Goal: Task Accomplishment & Management: Use online tool/utility

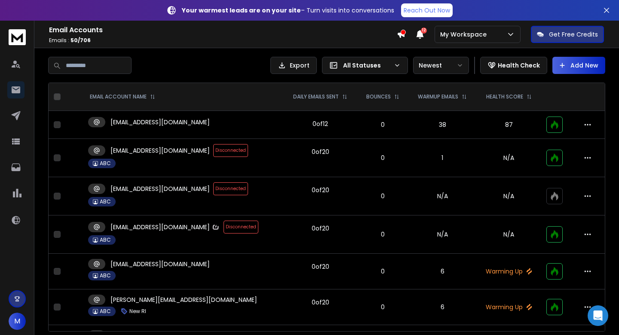
click at [141, 117] on div "[EMAIL_ADDRESS][DOMAIN_NAME]" at bounding box center [149, 122] width 122 height 10
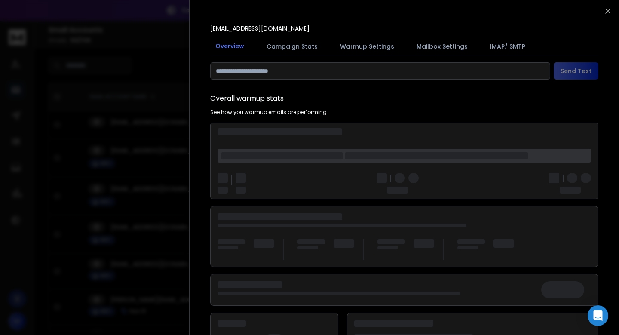
click at [456, 48] on button "Mailbox Settings" at bounding box center [441, 46] width 61 height 19
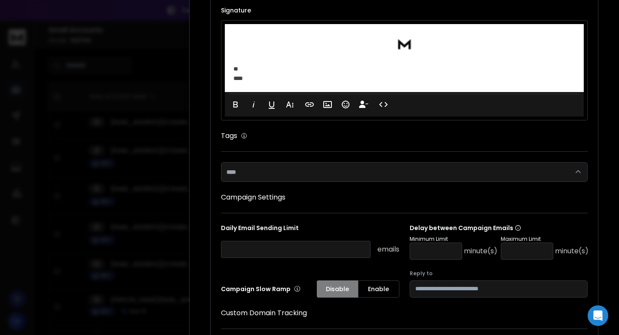
scroll to position [221, 0]
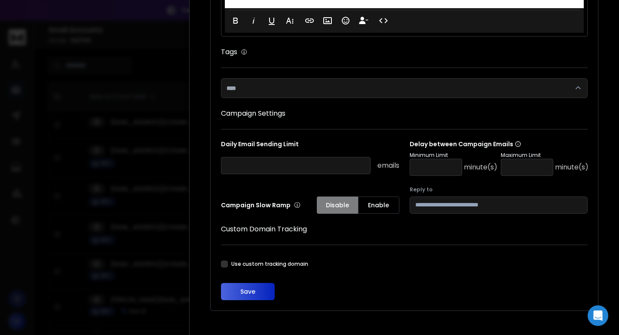
click at [224, 261] on button "Reply to" at bounding box center [224, 263] width 7 height 7
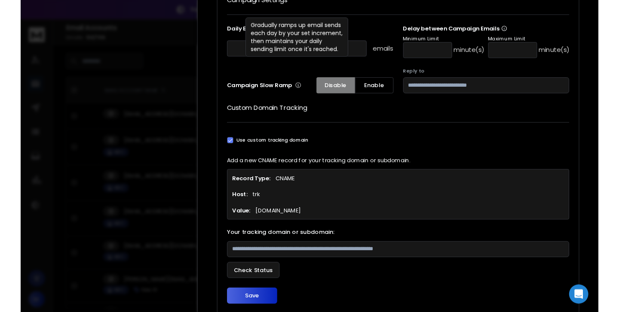
scroll to position [361, 0]
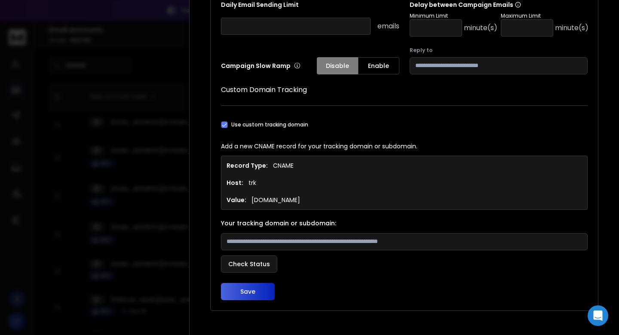
drag, startPoint x: 219, startPoint y: 141, endPoint x: 336, endPoint y: 200, distance: 130.9
click at [336, 200] on div "Sender Name First Name ***** Last Name Signature ** **** Type something Clear F…" at bounding box center [404, 6] width 388 height 609
copy div "Add a new CNAME record for your tracking domain or subdomain. Record Type: CNAM…"
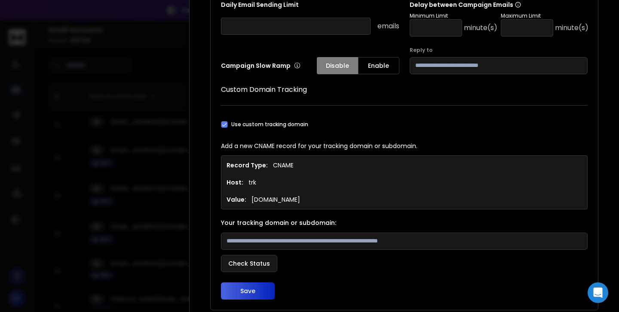
click at [161, 98] on div at bounding box center [309, 156] width 619 height 312
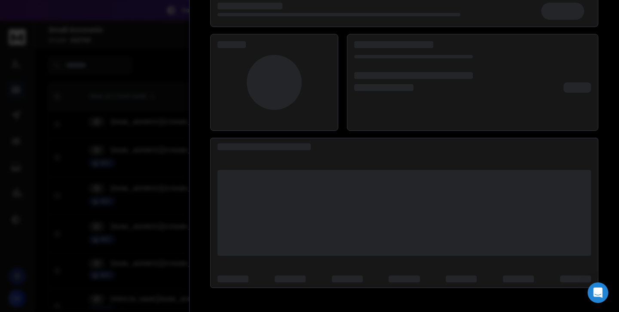
scroll to position [158, 0]
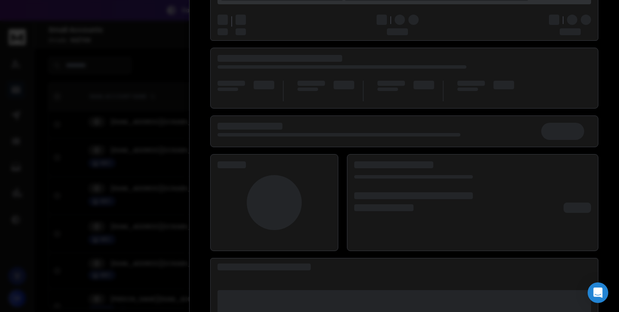
click at [161, 98] on div at bounding box center [309, 156] width 619 height 312
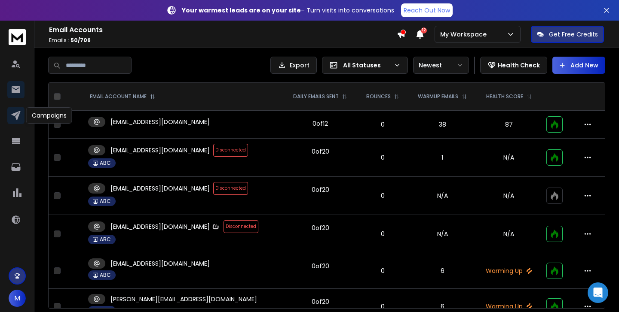
click at [21, 119] on link at bounding box center [15, 115] width 17 height 17
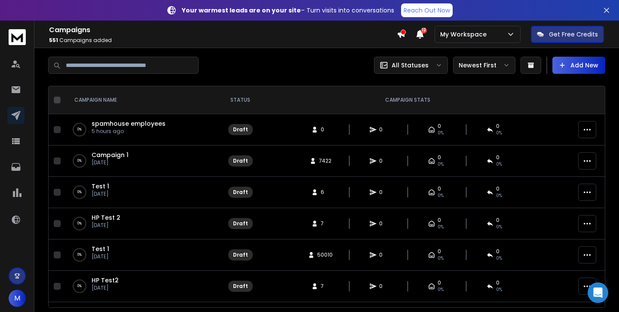
click at [586, 66] on button "Add New" at bounding box center [578, 65] width 53 height 17
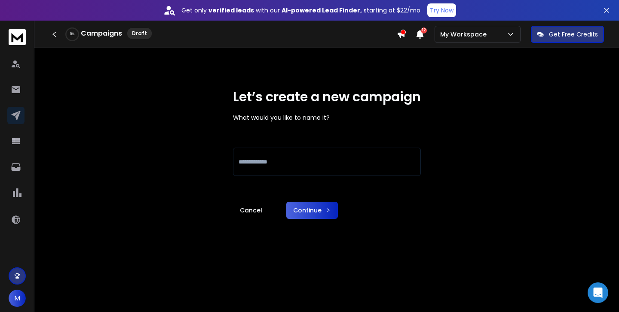
click at [386, 159] on input at bounding box center [327, 162] width 188 height 28
type input "**********"
click at [286, 202] on button "Continue" at bounding box center [312, 210] width 52 height 17
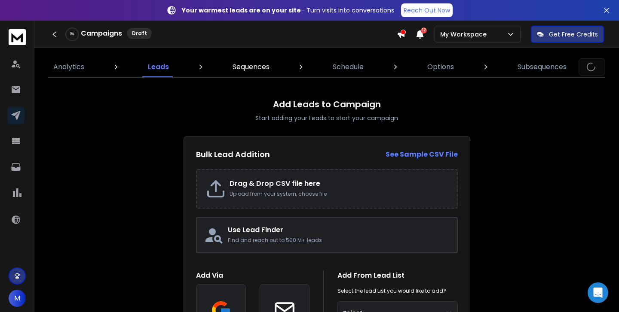
click at [256, 68] on p "Sequences" at bounding box center [251, 67] width 37 height 10
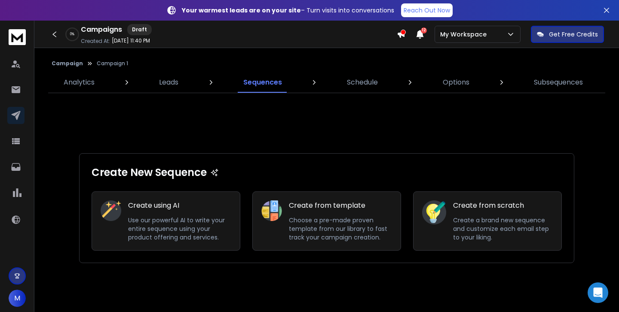
click at [436, 196] on div "Create from scratch Create a brand new sequence and customize each email step t…" at bounding box center [487, 221] width 149 height 59
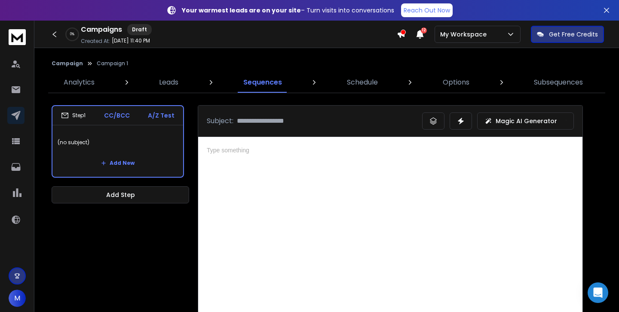
scroll to position [30, 0]
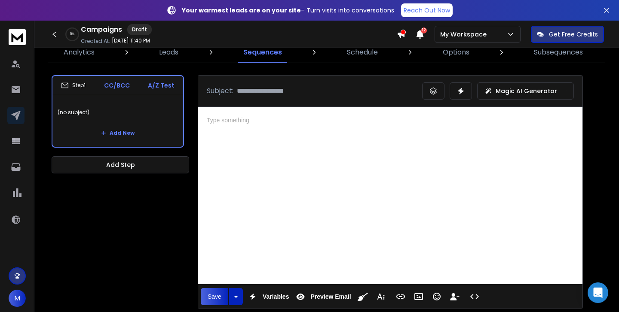
click at [304, 90] on input at bounding box center [325, 91] width 177 height 10
type input "**********"
click at [272, 126] on div at bounding box center [390, 196] width 384 height 178
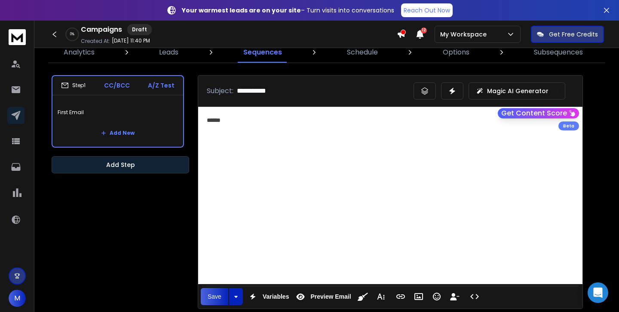
click at [159, 166] on button "Add Step" at bounding box center [121, 164] width 138 height 17
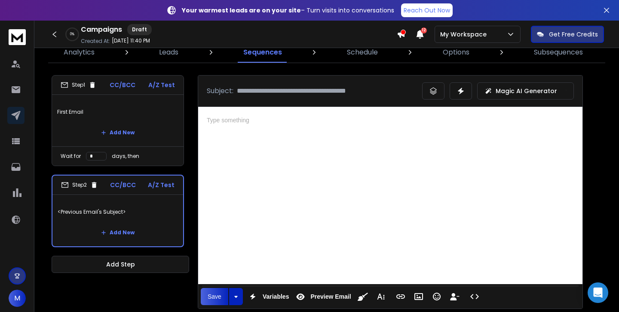
click at [95, 154] on input "*" at bounding box center [96, 156] width 21 height 9
type input "**********"
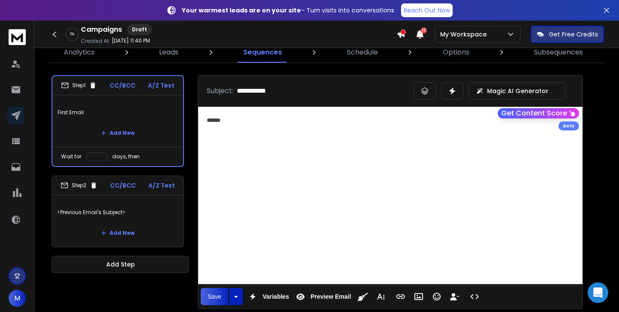
type input "*"
click at [116, 100] on div "First Email Add New" at bounding box center [117, 121] width 131 height 52
click at [87, 199] on div "<Previous Email's Subject> Add New" at bounding box center [118, 222] width 132 height 52
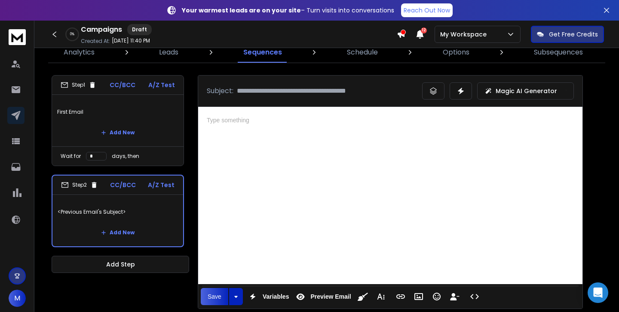
type input "*"
type input "**********"
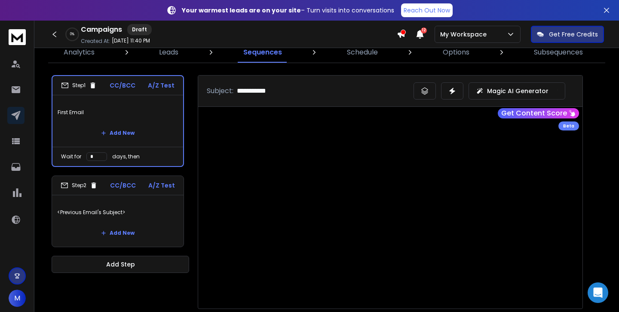
click at [287, 82] on div "**********" at bounding box center [390, 91] width 384 height 31
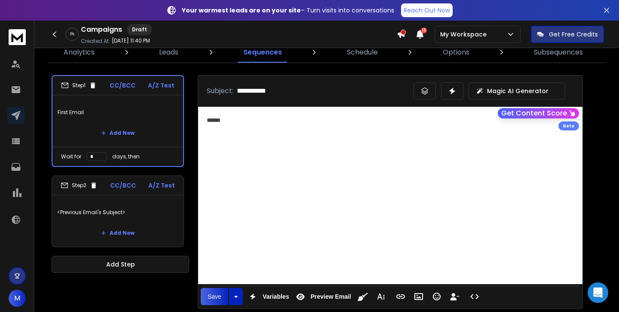
click at [162, 197] on div "<Previous Email's Subject> Add New" at bounding box center [118, 222] width 132 height 52
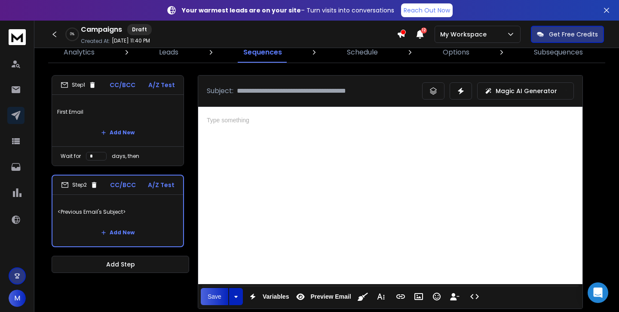
click at [248, 128] on div at bounding box center [390, 196] width 384 height 178
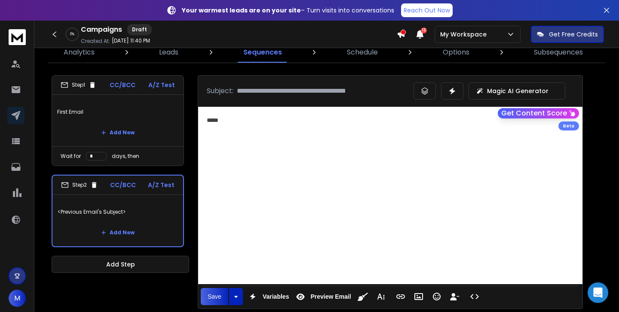
click at [108, 119] on p "First Email" at bounding box center [117, 112] width 121 height 24
type input "**********"
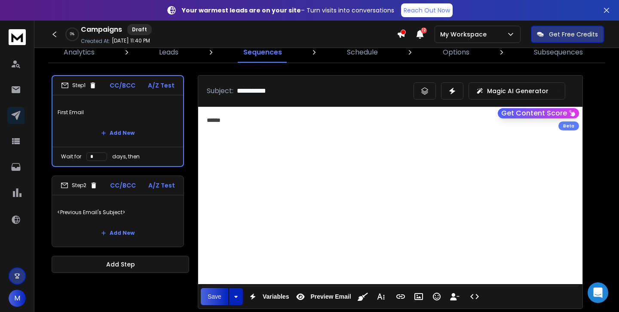
click at [133, 212] on p "<Previous Email's Subject>" at bounding box center [117, 213] width 121 height 24
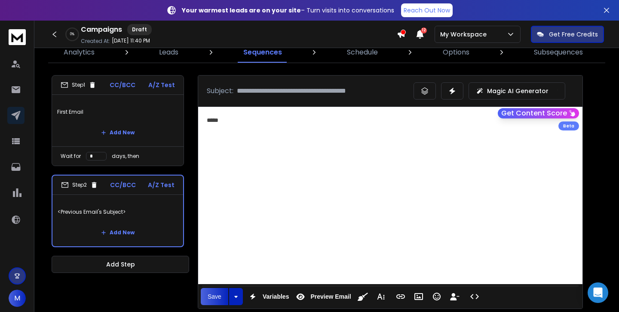
scroll to position [39, 0]
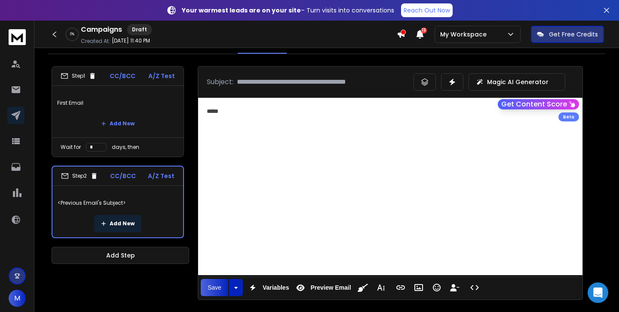
click at [132, 227] on button "Add New" at bounding box center [117, 223] width 47 height 17
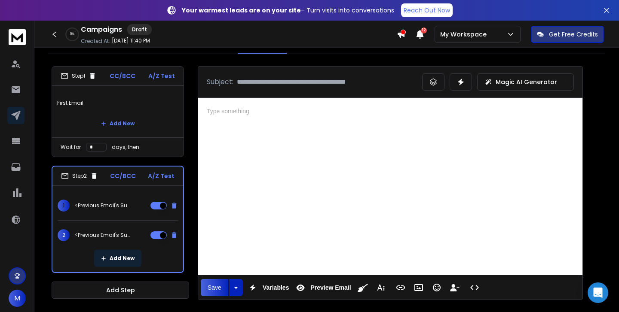
click at [119, 257] on button "Add New" at bounding box center [117, 258] width 47 height 17
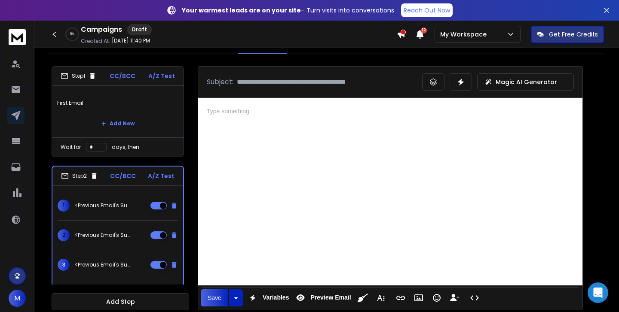
scroll to position [18, 0]
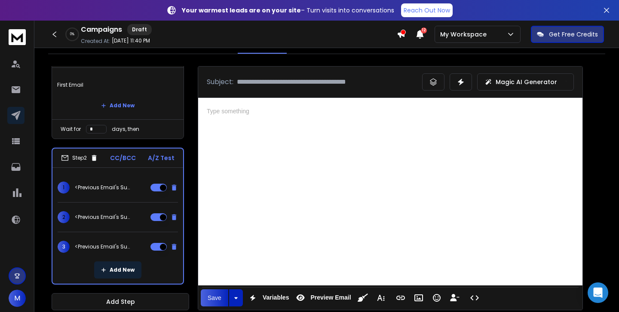
click at [118, 273] on button "Add New" at bounding box center [117, 270] width 47 height 17
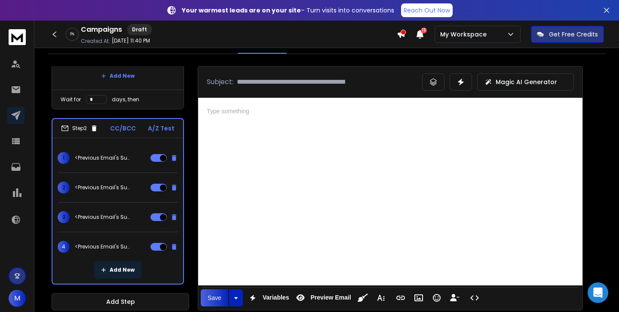
click at [120, 270] on button "Add New" at bounding box center [117, 270] width 47 height 17
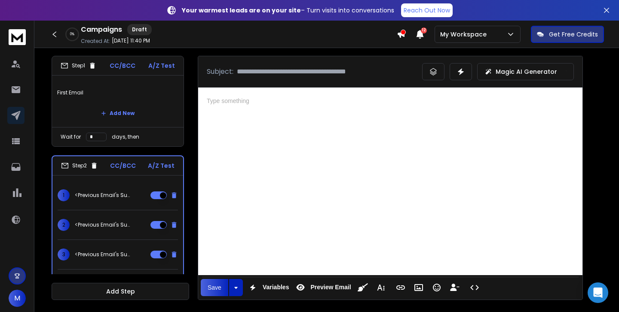
scroll to position [77, 0]
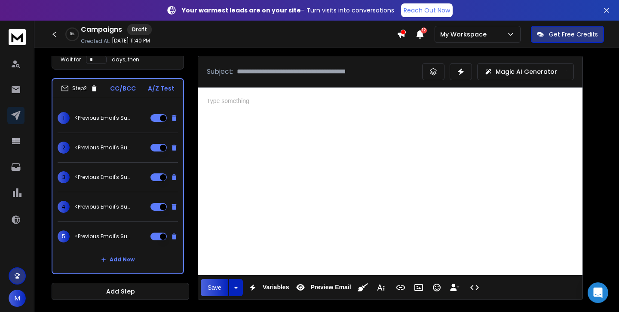
click at [256, 99] on div at bounding box center [390, 100] width 367 height 9
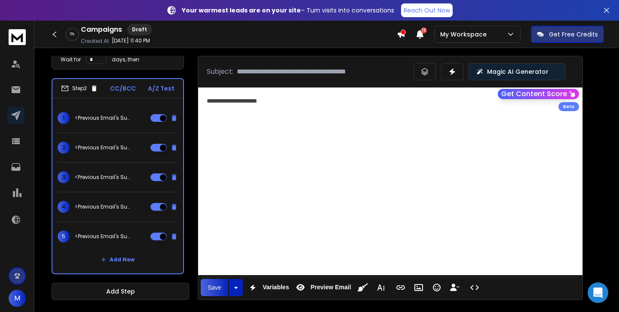
click at [481, 71] on icon "button" at bounding box center [480, 72] width 6 height 6
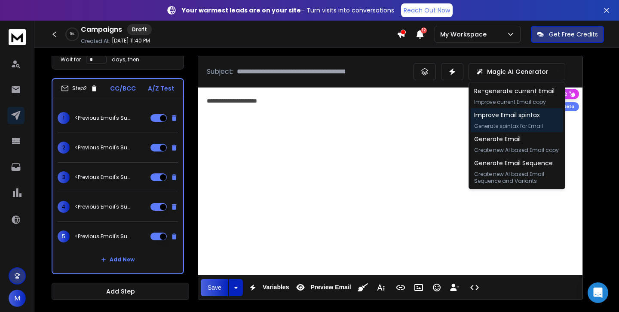
click at [482, 117] on h1 "Improve Email spintax" at bounding box center [508, 115] width 69 height 9
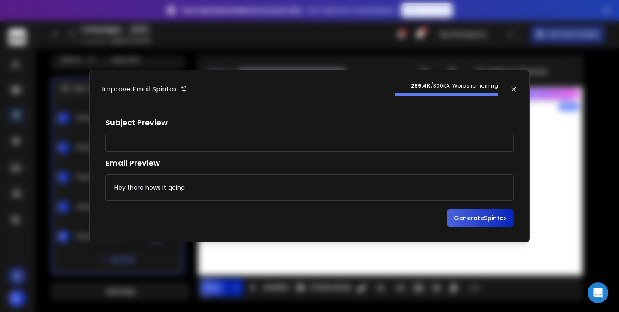
click at [471, 220] on button "Generate Spintax" at bounding box center [480, 218] width 67 height 17
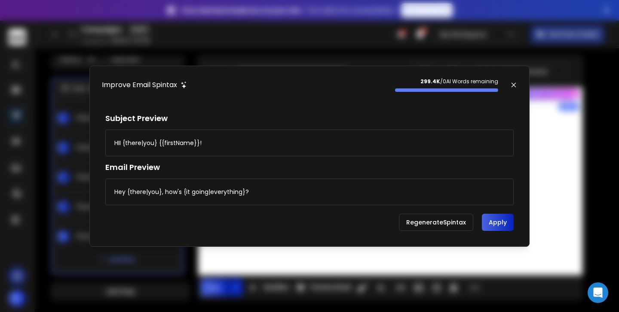
click at [510, 224] on button "Apply" at bounding box center [498, 222] width 32 height 17
type input "**********"
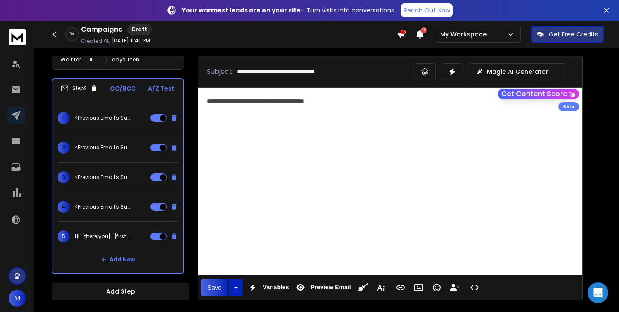
click at [332, 100] on div "**********" at bounding box center [390, 100] width 367 height 9
click at [123, 294] on button "Add Step" at bounding box center [121, 291] width 138 height 17
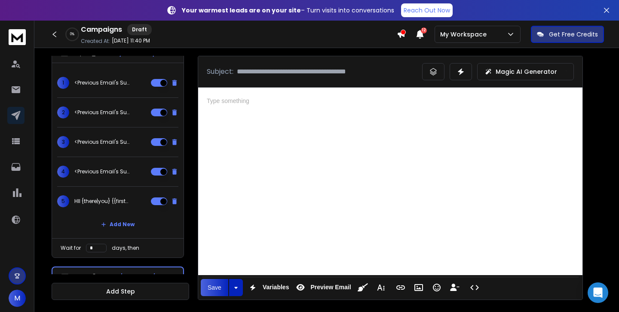
scroll to position [177, 0]
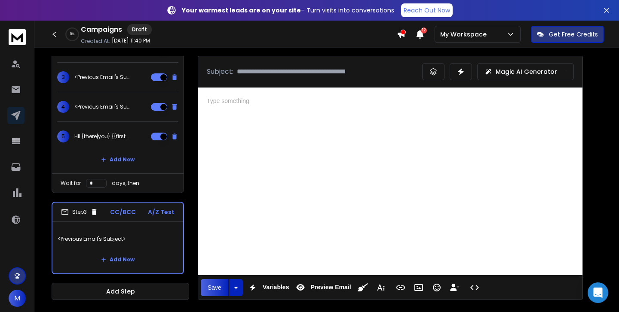
click at [130, 242] on p "<Previous Email's Subject>" at bounding box center [118, 239] width 120 height 24
click at [257, 103] on div at bounding box center [390, 100] width 367 height 9
click at [100, 183] on input "*" at bounding box center [96, 183] width 21 height 9
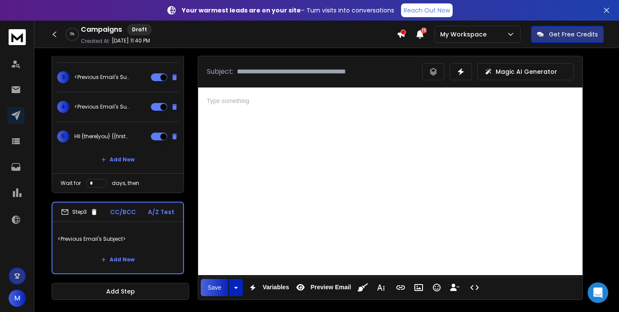
click at [100, 183] on input "*" at bounding box center [96, 183] width 21 height 9
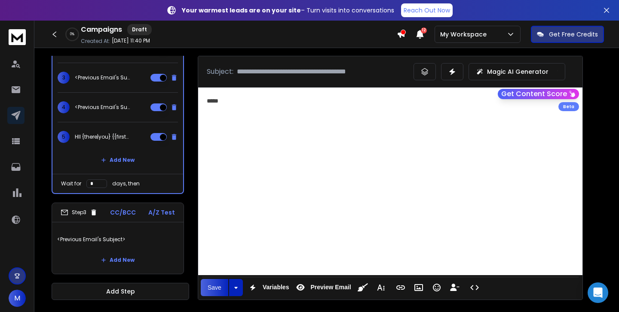
click at [94, 180] on input "*" at bounding box center [96, 184] width 21 height 9
click at [125, 185] on p "days, then" at bounding box center [126, 184] width 28 height 7
click at [167, 185] on div "Wait for * days, then" at bounding box center [117, 183] width 131 height 19
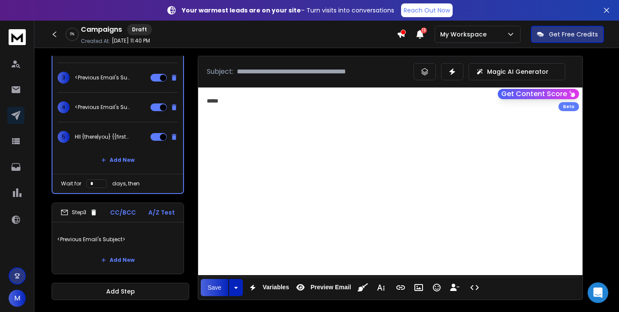
click at [153, 239] on p "<Previous Email's Subject>" at bounding box center [117, 240] width 121 height 24
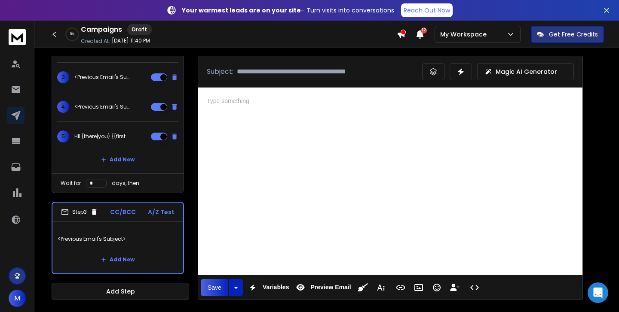
type input "*"
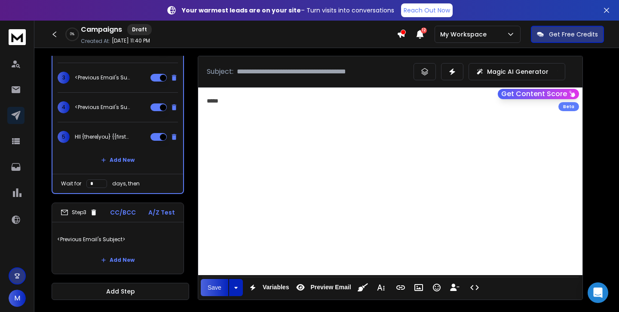
click at [258, 172] on div "*****" at bounding box center [390, 181] width 384 height 187
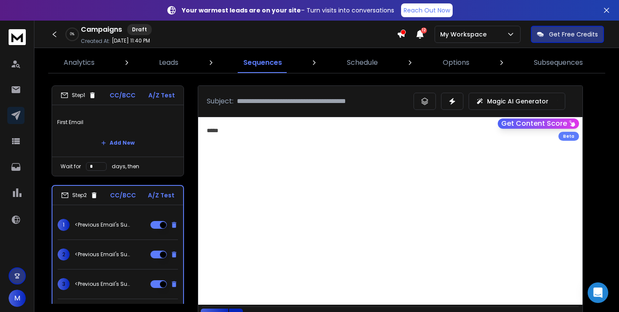
scroll to position [0, 0]
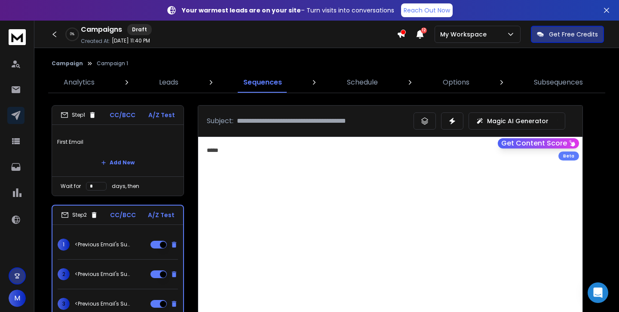
click at [164, 156] on div "Add New" at bounding box center [117, 162] width 121 height 17
type input "**********"
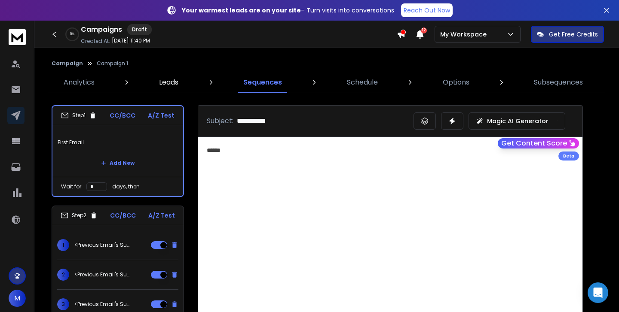
click at [168, 87] on p "Leads" at bounding box center [168, 82] width 19 height 10
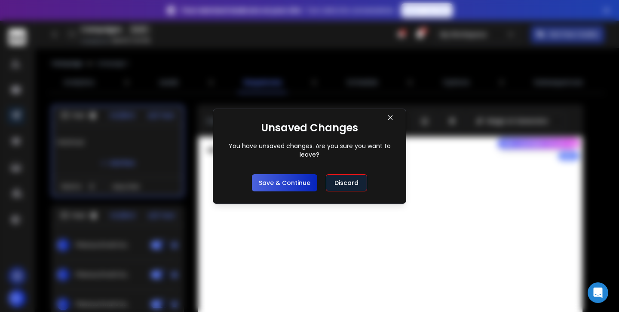
click at [295, 176] on button "Save & Continue" at bounding box center [284, 183] width 65 height 17
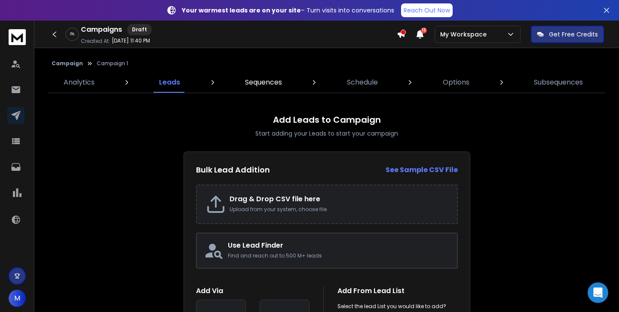
click at [251, 84] on p "Sequences" at bounding box center [263, 82] width 37 height 10
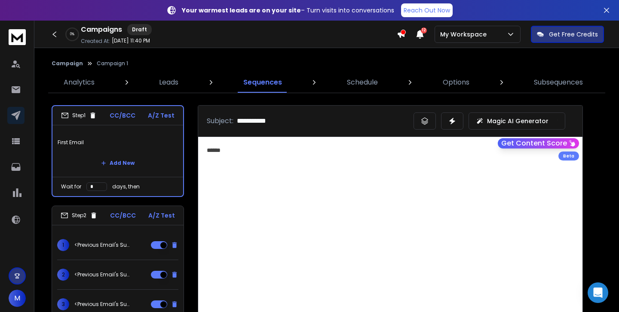
scroll to position [49, 0]
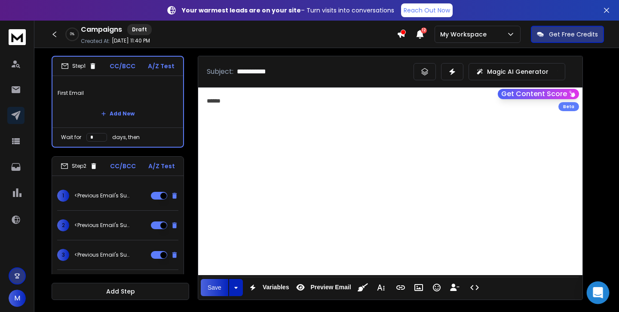
click at [602, 291] on div "Open Intercom Messenger" at bounding box center [598, 293] width 23 height 23
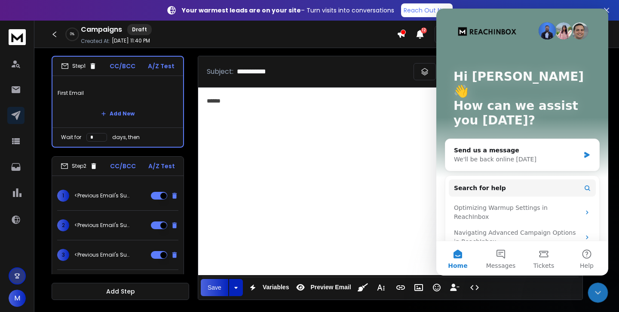
scroll to position [0, 0]
click at [502, 268] on span "Messages" at bounding box center [501, 266] width 30 height 6
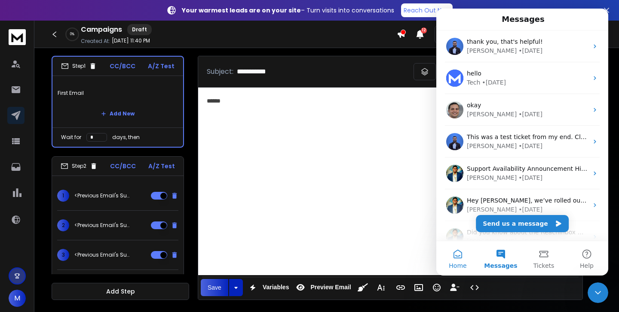
click at [460, 254] on button "Home" at bounding box center [457, 259] width 43 height 34
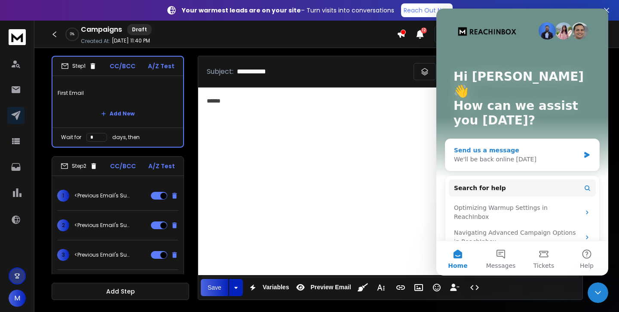
click at [527, 146] on div "Send us a message" at bounding box center [517, 150] width 126 height 9
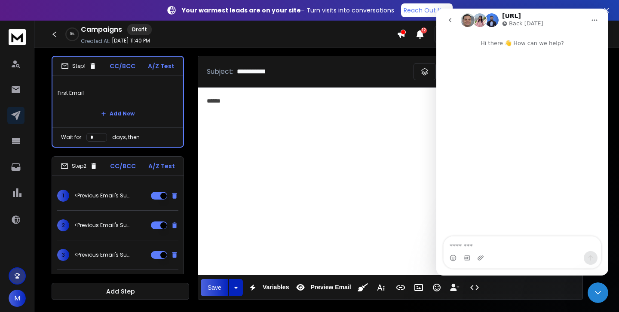
click at [483, 246] on textarea "Message…" at bounding box center [522, 244] width 157 height 15
click at [353, 35] on div "0 % Campaigns Draft Created At: [DATE] 11:40 PM 12 My Workspace Get Free Credits" at bounding box center [309, 35] width 619 height 28
click at [597, 287] on div "Close Intercom Messenger" at bounding box center [598, 293] width 21 height 21
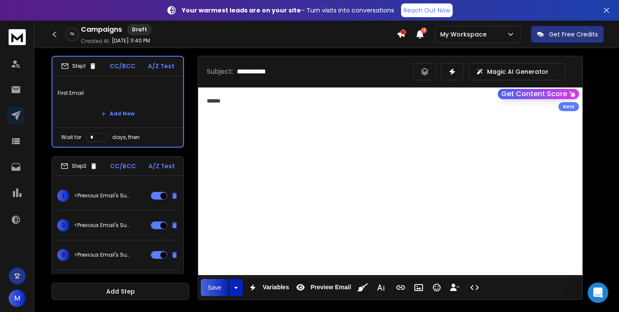
click at [340, 163] on div "******" at bounding box center [390, 181] width 384 height 187
click at [418, 289] on icon "button" at bounding box center [419, 288] width 10 height 10
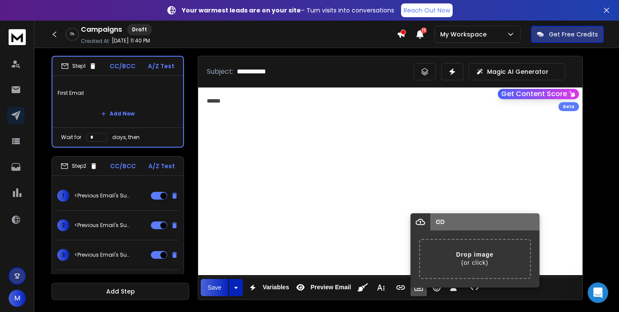
click at [351, 105] on div "****** * *" at bounding box center [390, 100] width 367 height 9
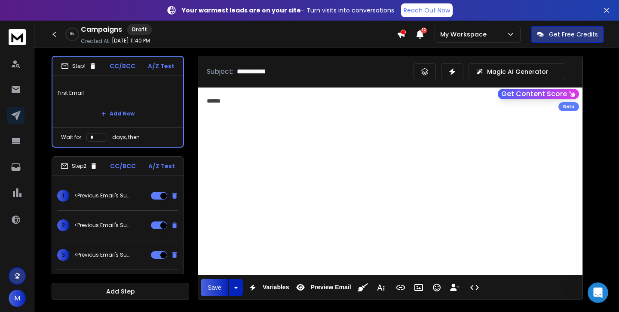
click at [46, 96] on div "**********" at bounding box center [326, 156] width 585 height 314
click at [16, 87] on icon at bounding box center [16, 89] width 9 height 7
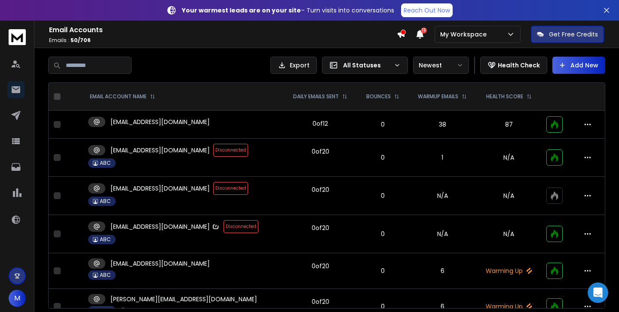
click at [142, 123] on p "[EMAIL_ADDRESS][DOMAIN_NAME]" at bounding box center [159, 122] width 99 height 9
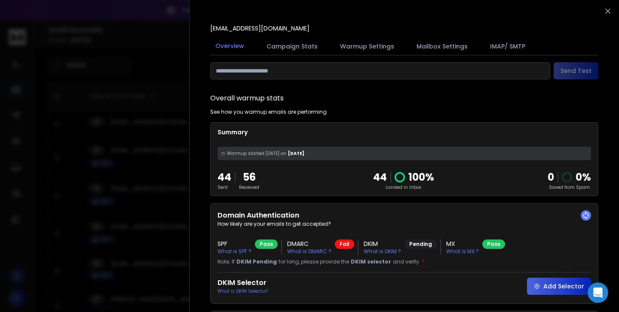
click at [359, 45] on button "Warmup Settings" at bounding box center [367, 46] width 64 height 19
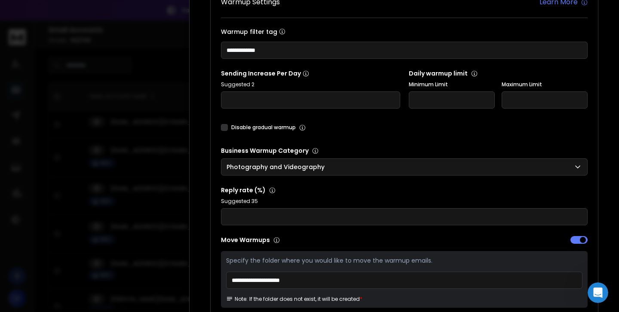
scroll to position [221, 0]
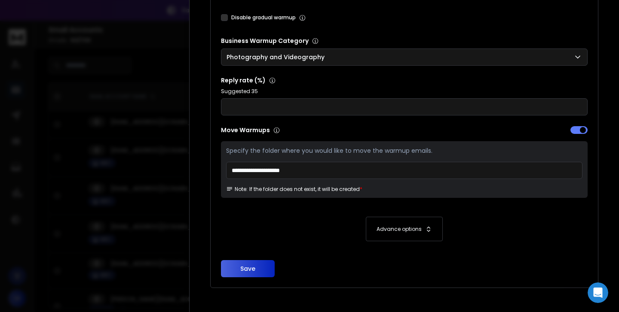
click at [579, 132] on button "button" at bounding box center [578, 130] width 17 height 8
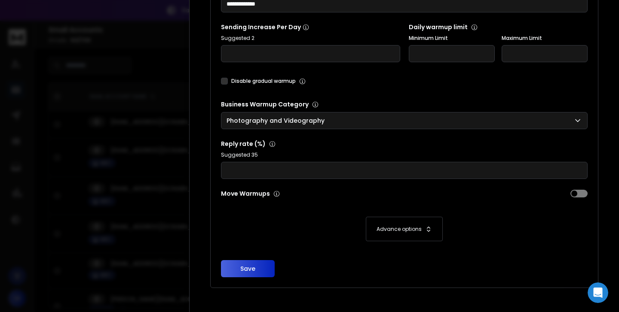
click at [571, 192] on button "button" at bounding box center [578, 194] width 17 height 8
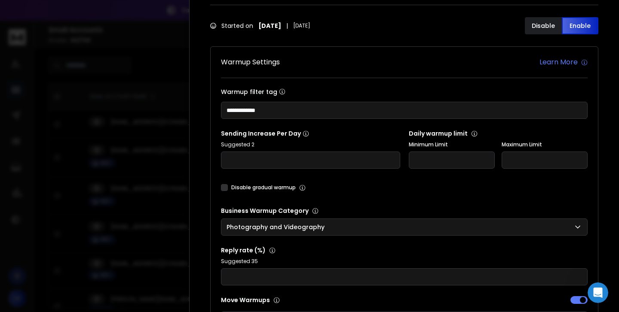
scroll to position [48, 0]
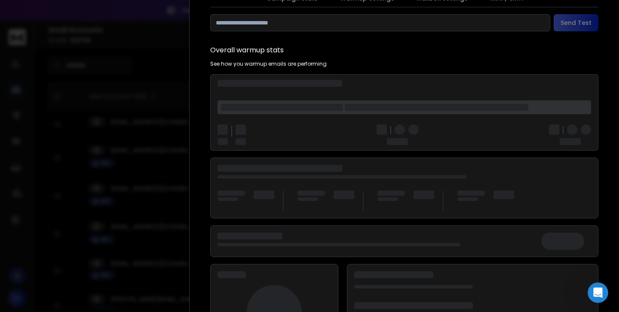
click at [125, 152] on div at bounding box center [309, 156] width 619 height 312
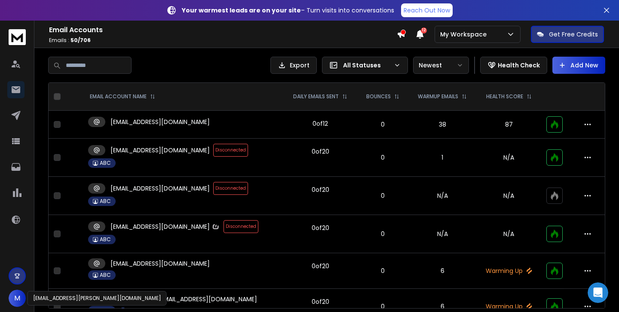
click at [19, 297] on span "M" at bounding box center [17, 298] width 17 height 17
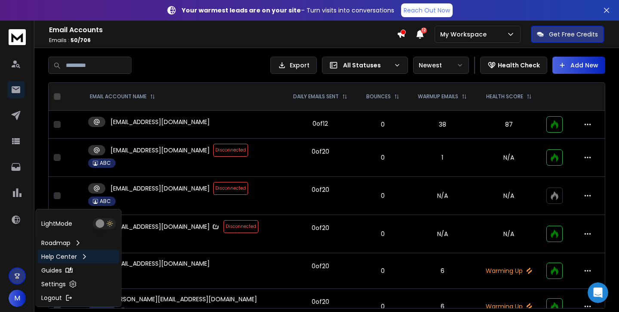
click at [83, 252] on link "Help Center" at bounding box center [79, 257] width 82 height 14
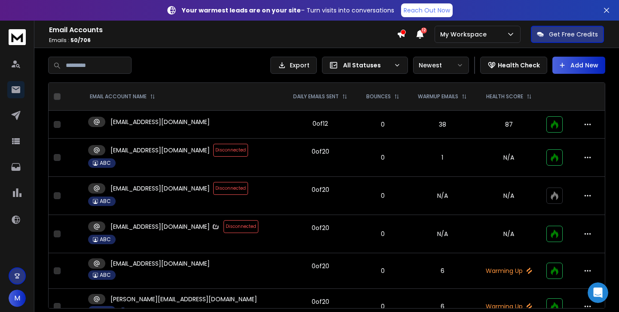
click at [600, 294] on icon "Open Intercom Messenger" at bounding box center [598, 293] width 14 height 14
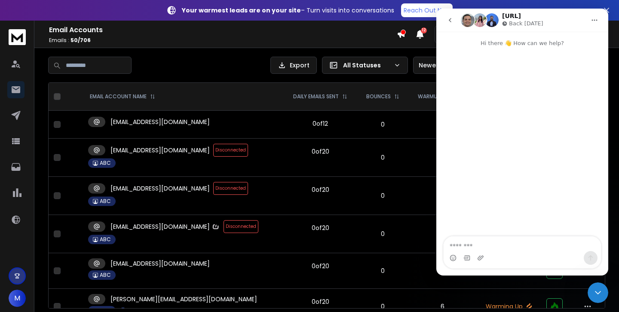
click at [199, 31] on h1 "Email Accounts" at bounding box center [223, 30] width 348 height 10
